Goal: Navigation & Orientation: Find specific page/section

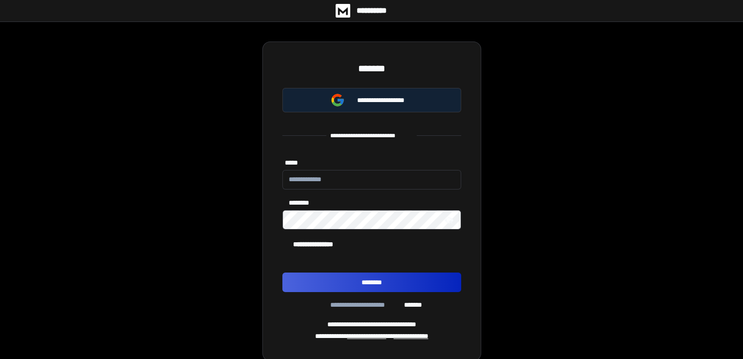
click at [376, 103] on p "**********" at bounding box center [381, 100] width 64 height 10
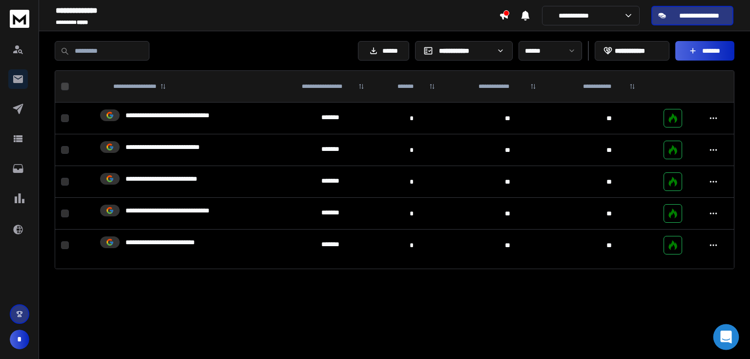
click at [728, 332] on icon "Open Intercom Messenger" at bounding box center [725, 337] width 11 height 13
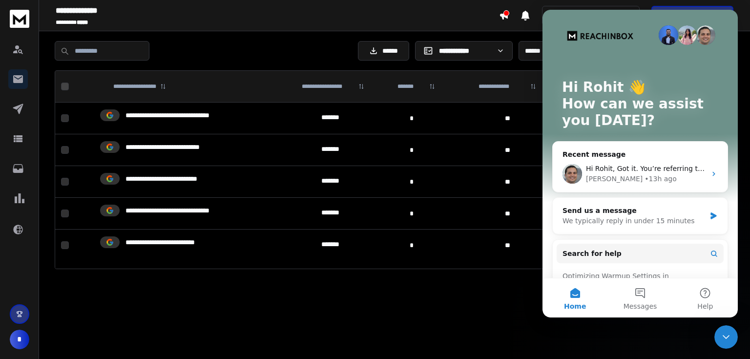
click at [725, 331] on div "Close Intercom Messenger" at bounding box center [725, 336] width 23 height 23
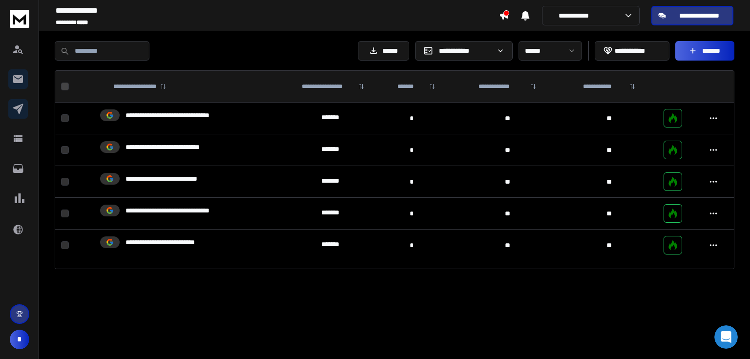
click at [27, 106] on div at bounding box center [19, 111] width 22 height 24
click at [19, 106] on icon at bounding box center [18, 109] width 10 height 10
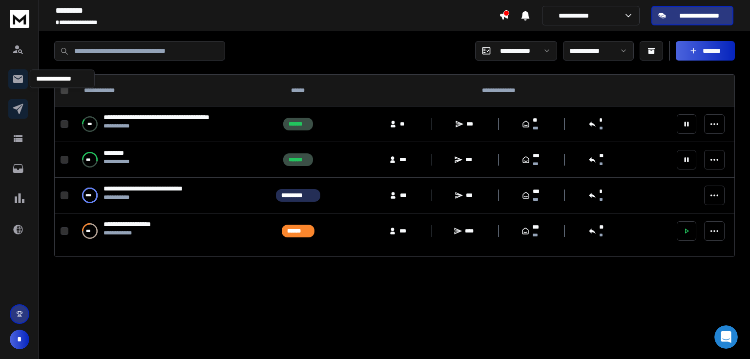
click at [19, 83] on icon at bounding box center [18, 79] width 12 height 12
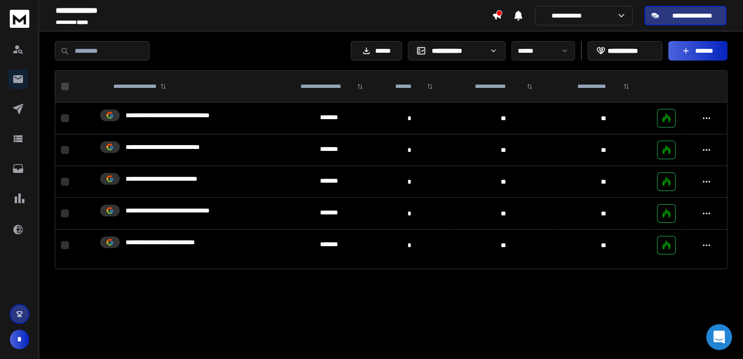
click at [722, 330] on div "Open Intercom Messenger" at bounding box center [719, 337] width 26 height 26
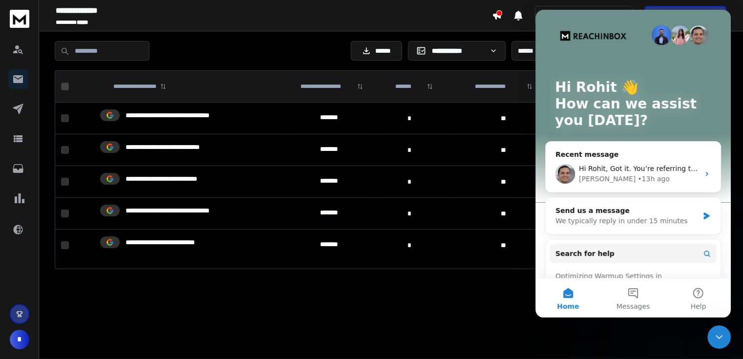
click at [722, 330] on div "Close Intercom Messenger" at bounding box center [718, 336] width 23 height 23
